Goal: Task Accomplishment & Management: Manage account settings

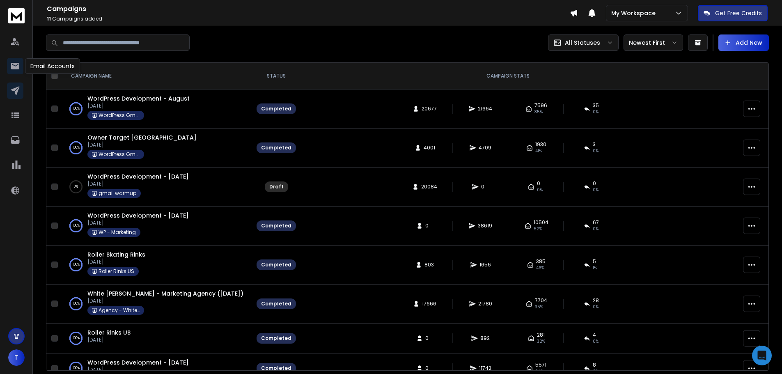
click at [14, 58] on link at bounding box center [15, 66] width 16 height 16
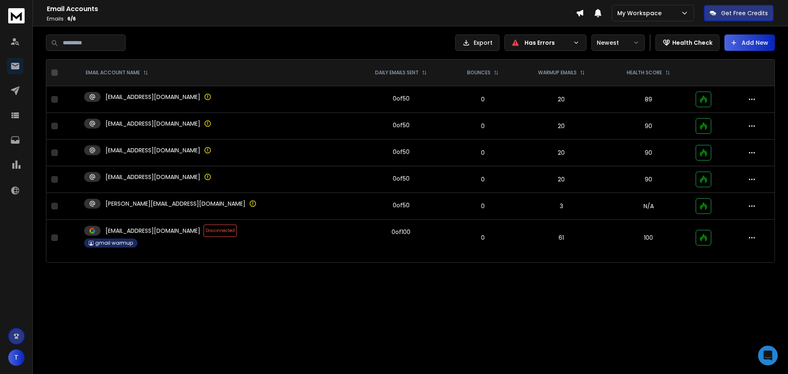
click at [549, 41] on p "Has Errors" at bounding box center [547, 43] width 45 height 8
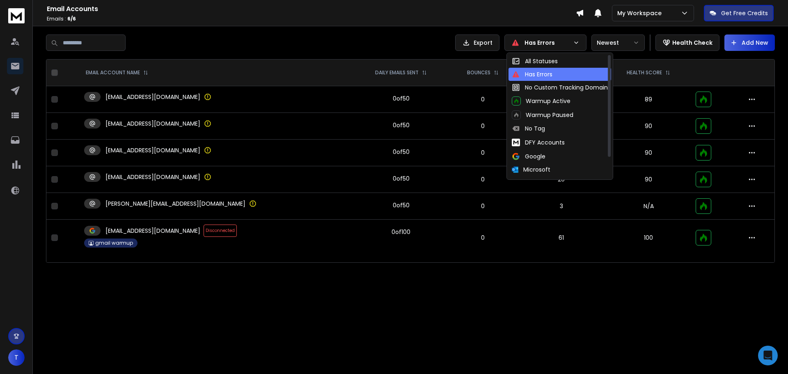
click at [549, 73] on div "Has Errors" at bounding box center [532, 74] width 41 height 8
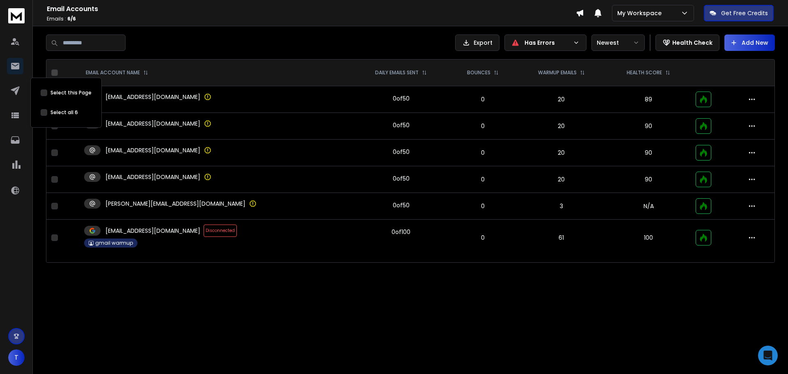
click at [55, 70] on button "Select this Page" at bounding box center [54, 72] width 7 height 7
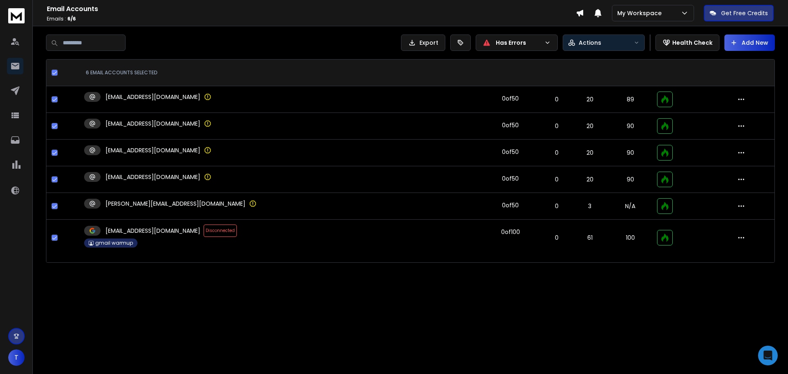
click at [603, 43] on div "Actions" at bounding box center [599, 43] width 62 height 8
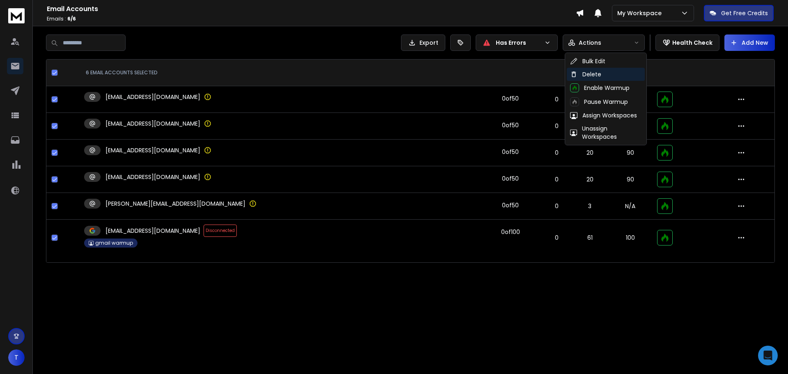
click at [614, 73] on div "Delete" at bounding box center [606, 74] width 78 height 13
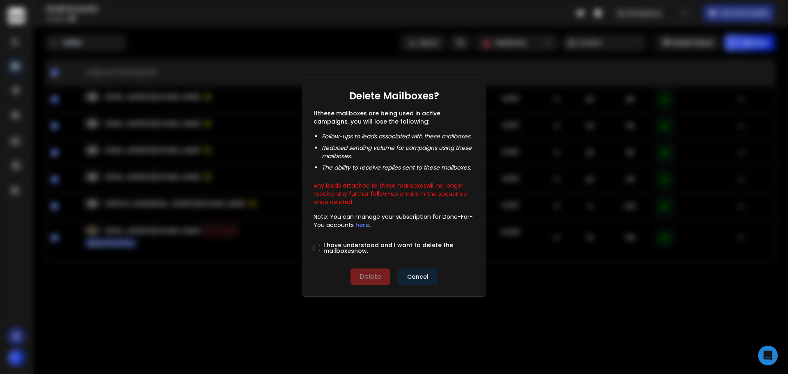
click at [344, 251] on label "I have understood and I want to delete the mailbox es now." at bounding box center [398, 247] width 151 height 11
click at [320, 251] on button "I have understood and I want to delete the mailbox es now." at bounding box center [317, 248] width 7 height 7
click at [381, 277] on button "Delete" at bounding box center [370, 276] width 39 height 16
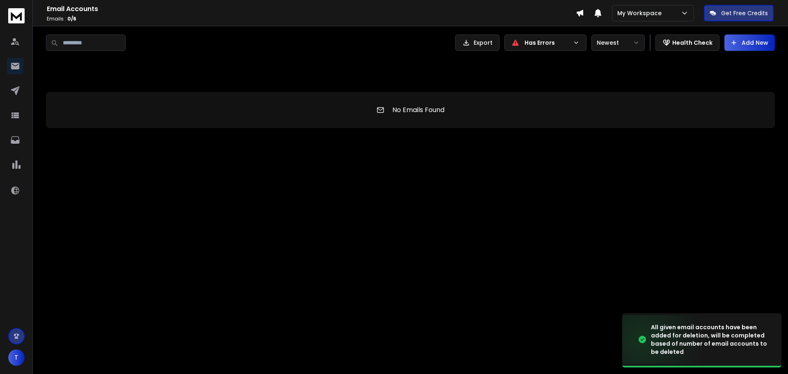
click at [554, 44] on p "Has Errors" at bounding box center [547, 43] width 45 height 8
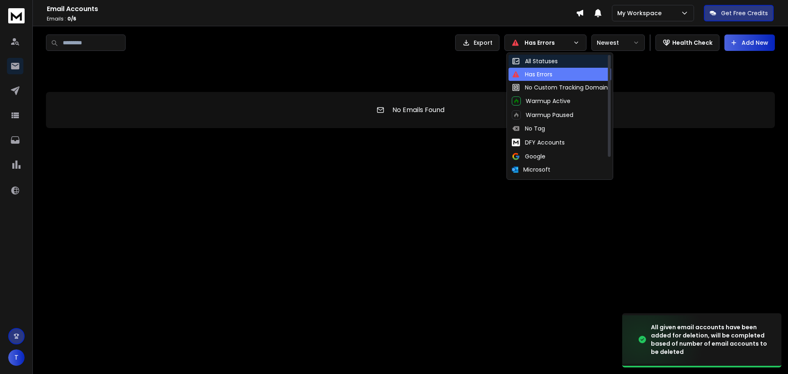
click at [562, 60] on div "All Statuses" at bounding box center [560, 61] width 103 height 13
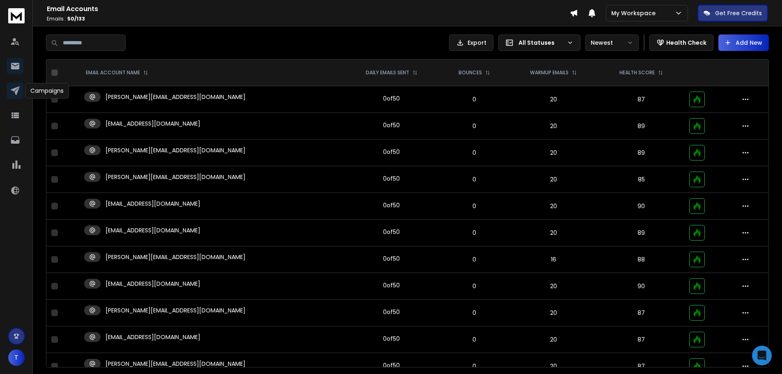
click at [19, 92] on icon at bounding box center [15, 91] width 10 height 10
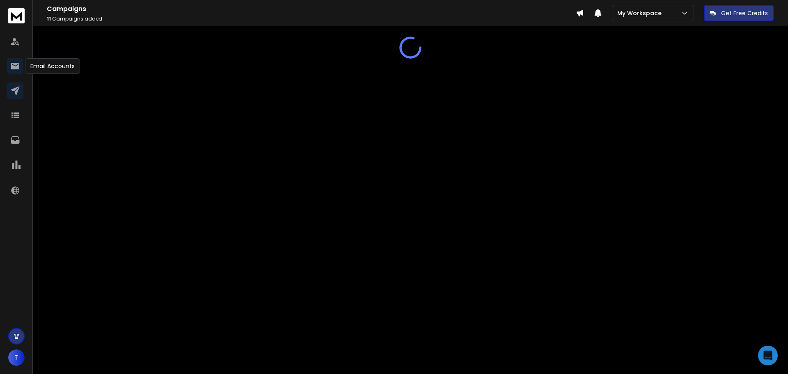
click at [16, 69] on icon at bounding box center [15, 66] width 8 height 7
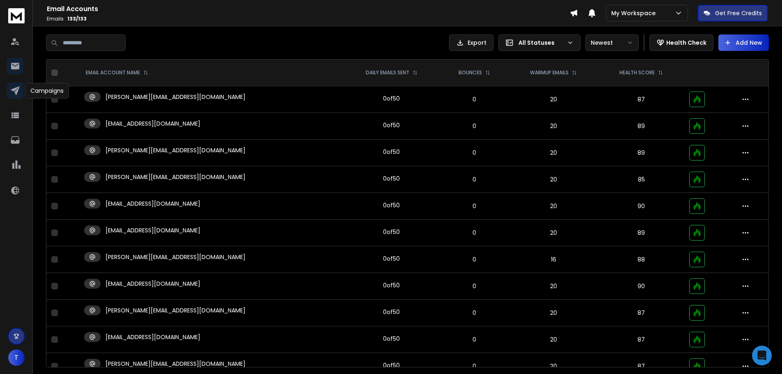
click at [7, 93] on link at bounding box center [15, 91] width 16 height 16
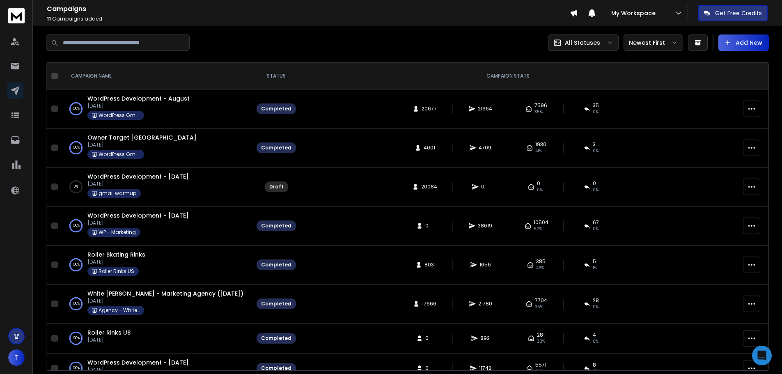
click at [137, 103] on p "[DATE]" at bounding box center [138, 106] width 102 height 7
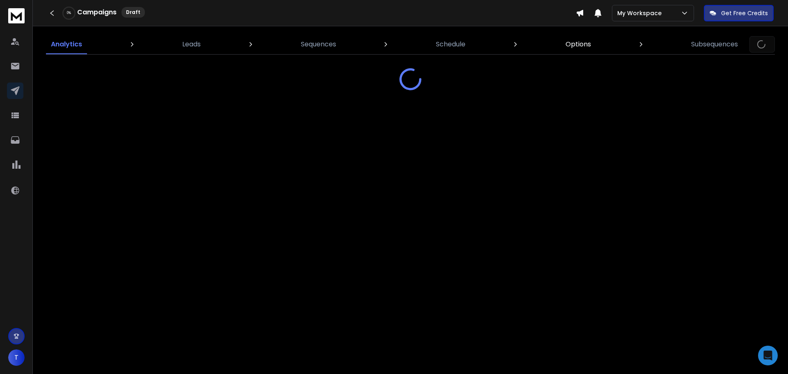
click at [580, 43] on p "Options" at bounding box center [578, 44] width 25 height 10
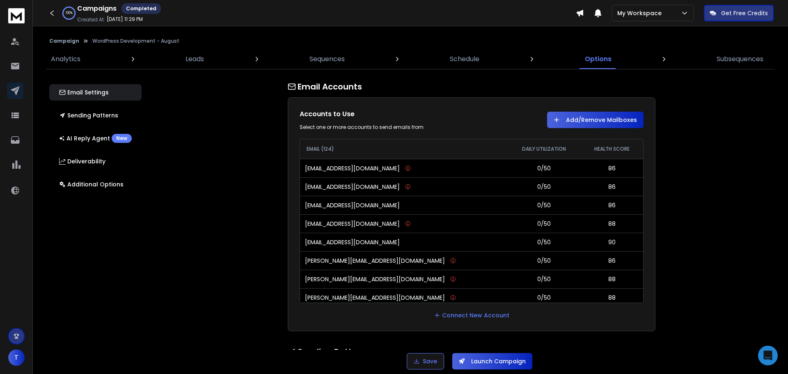
click at [694, 182] on div "Email Accounts Accounts to Use Select one or more accounts to send emails from …" at bounding box center [476, 215] width 643 height 269
click at [258, 163] on div "Email Accounts Accounts to Use Select one or more accounts to send emails from …" at bounding box center [476, 215] width 643 height 269
click at [10, 98] on link at bounding box center [15, 91] width 16 height 16
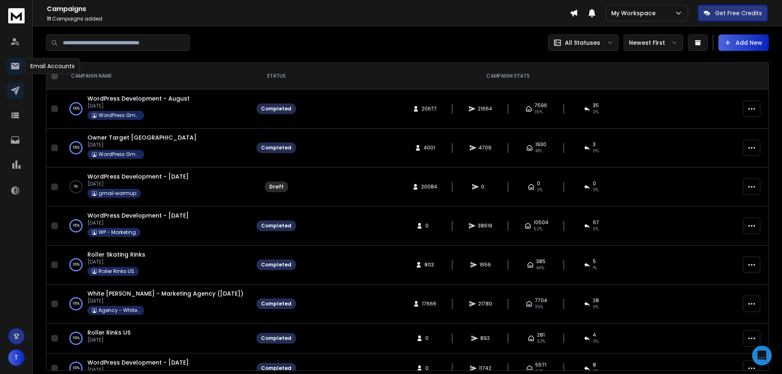
click at [12, 66] on icon at bounding box center [15, 66] width 8 height 7
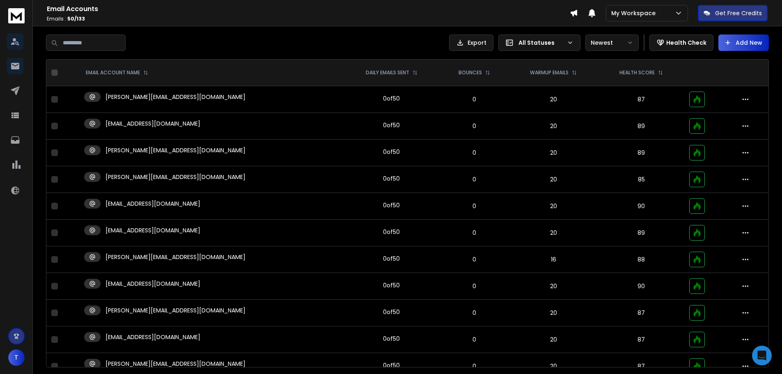
click at [15, 44] on icon at bounding box center [15, 42] width 10 height 10
